Goal: Navigation & Orientation: Find specific page/section

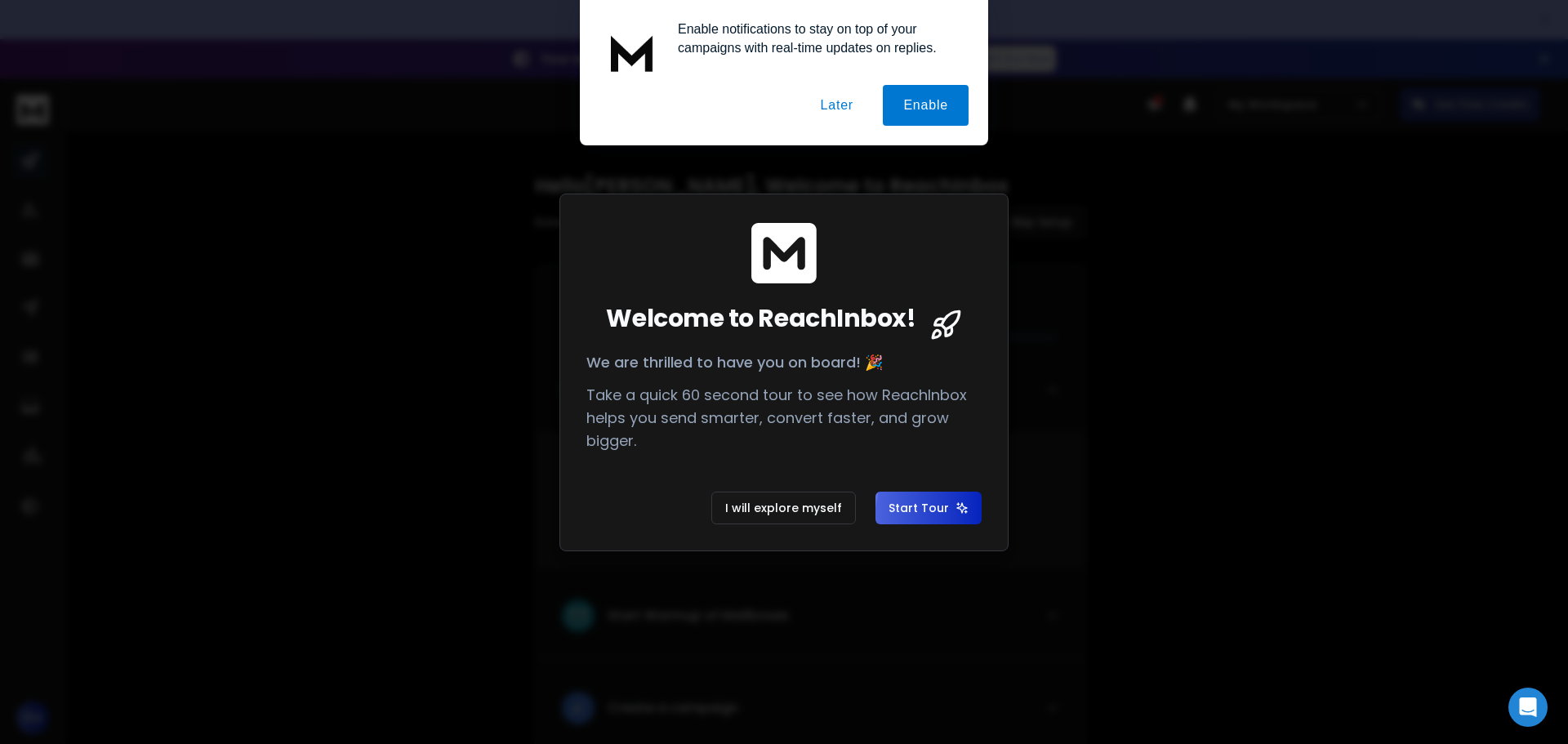
click at [834, 99] on button "Later" at bounding box center [837, 105] width 74 height 41
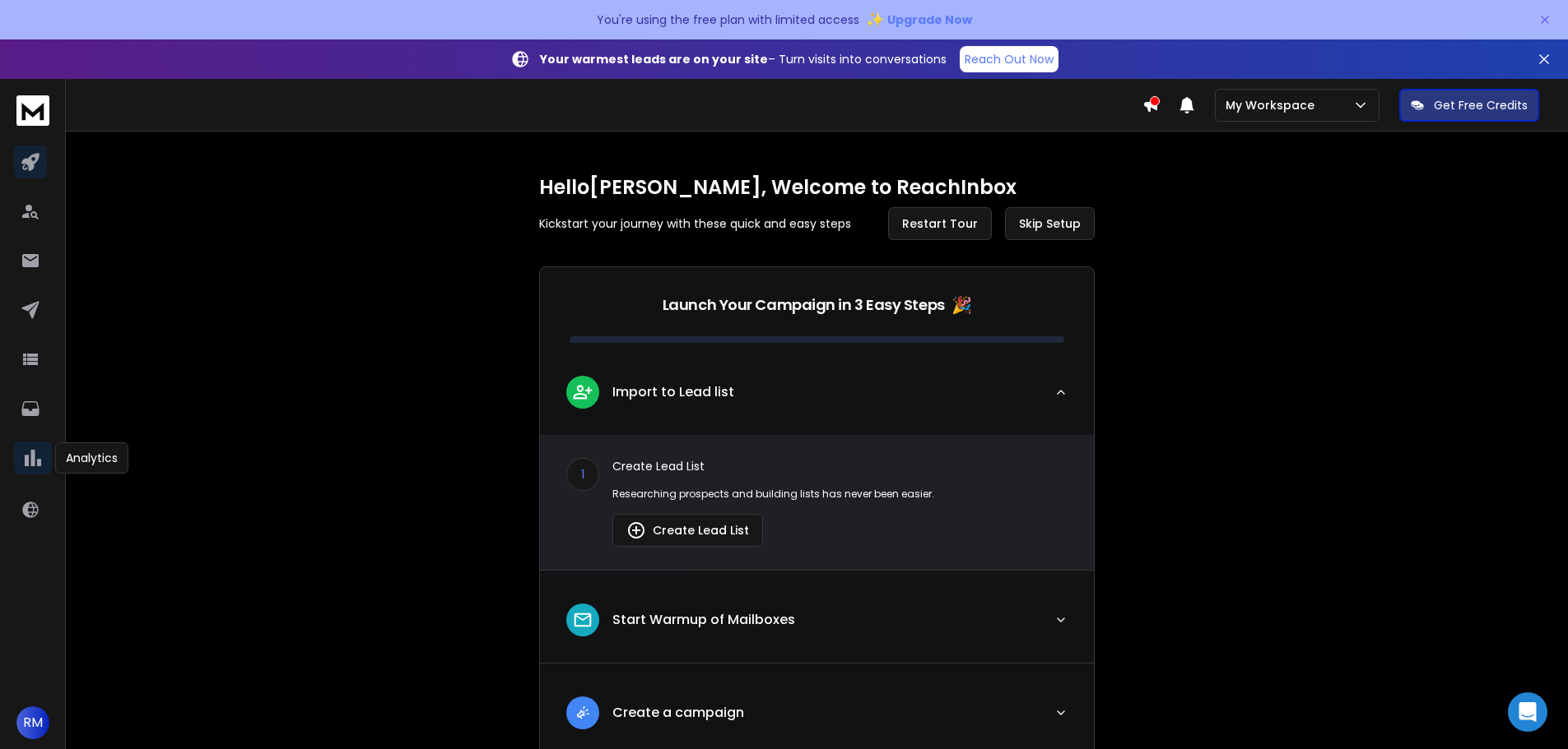
click at [30, 442] on link at bounding box center [33, 458] width 38 height 38
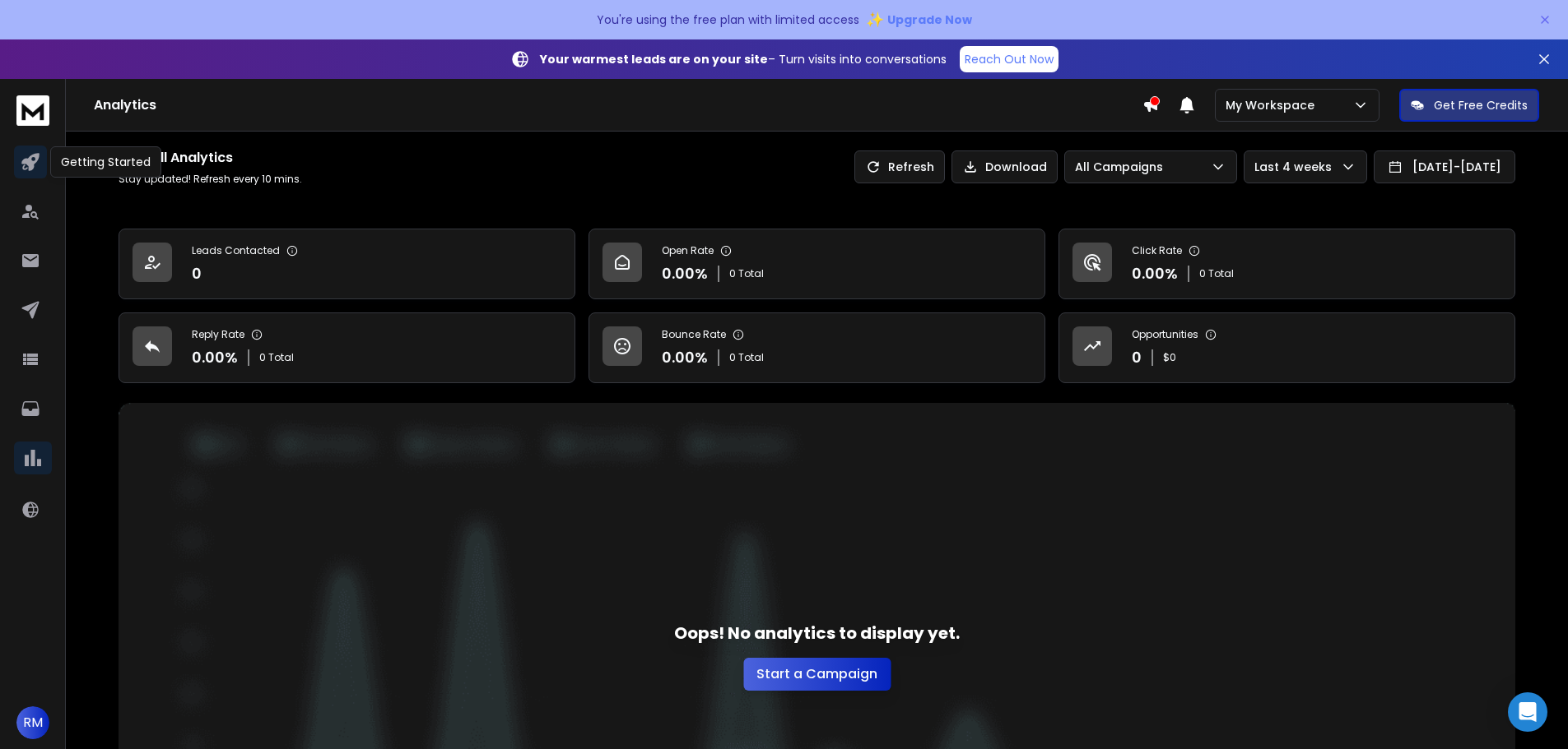
click at [35, 166] on icon at bounding box center [30, 161] width 19 height 19
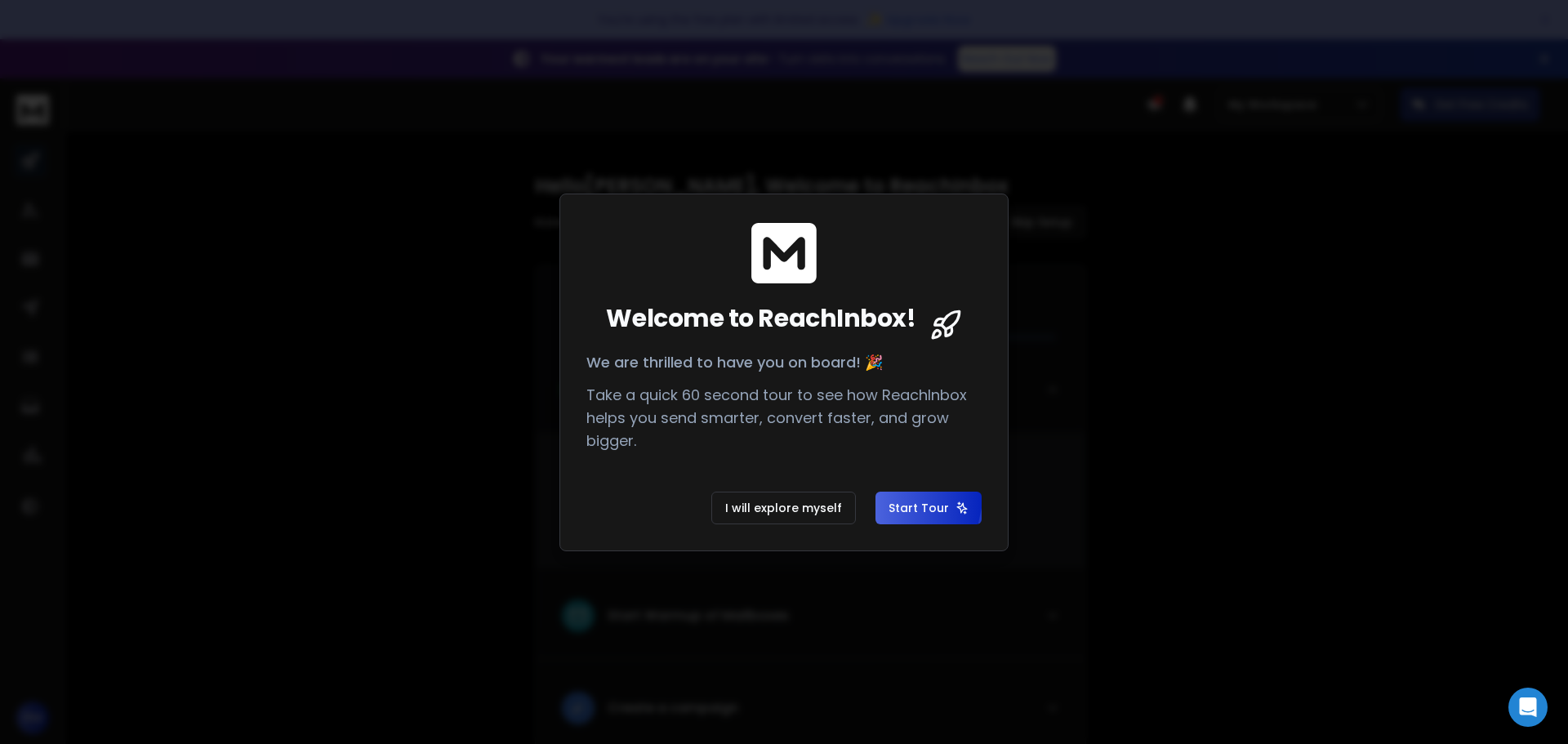
click at [913, 507] on span "Start Tour" at bounding box center [928, 507] width 80 height 16
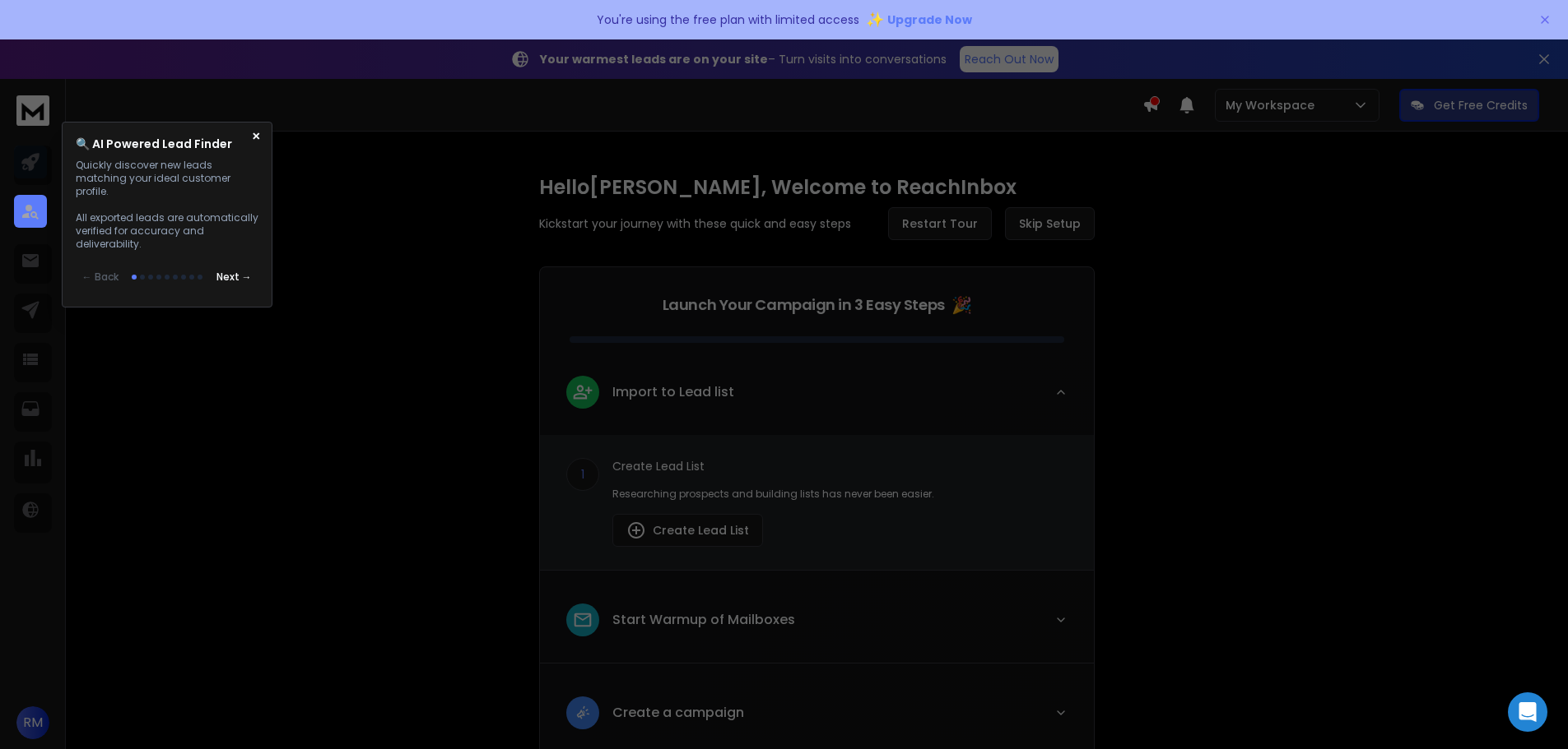
click at [258, 131] on button "×" at bounding box center [256, 137] width 11 height 15
